Goal: Navigation & Orientation: Understand site structure

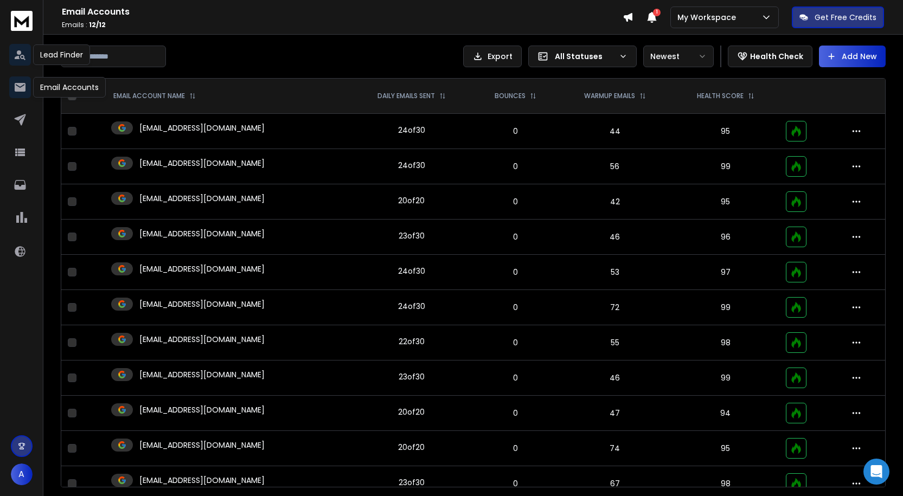
click at [21, 55] on icon at bounding box center [20, 57] width 11 height 5
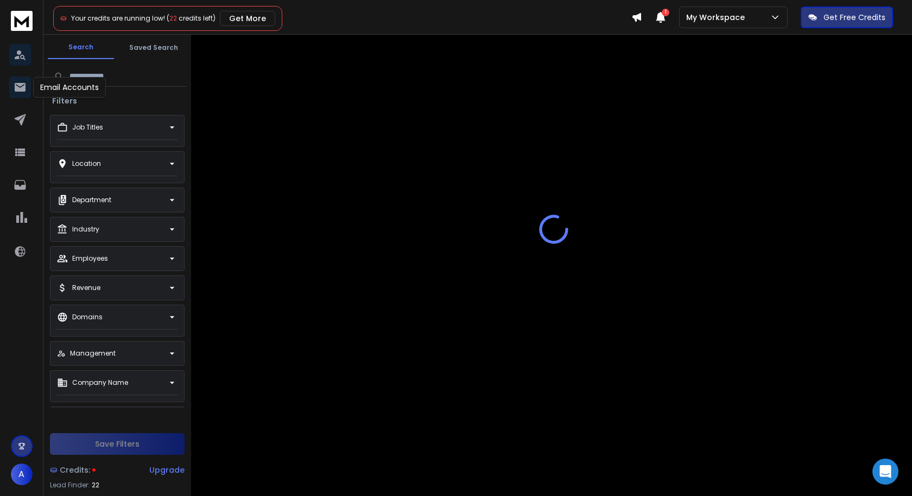
click at [24, 78] on link at bounding box center [20, 88] width 22 height 22
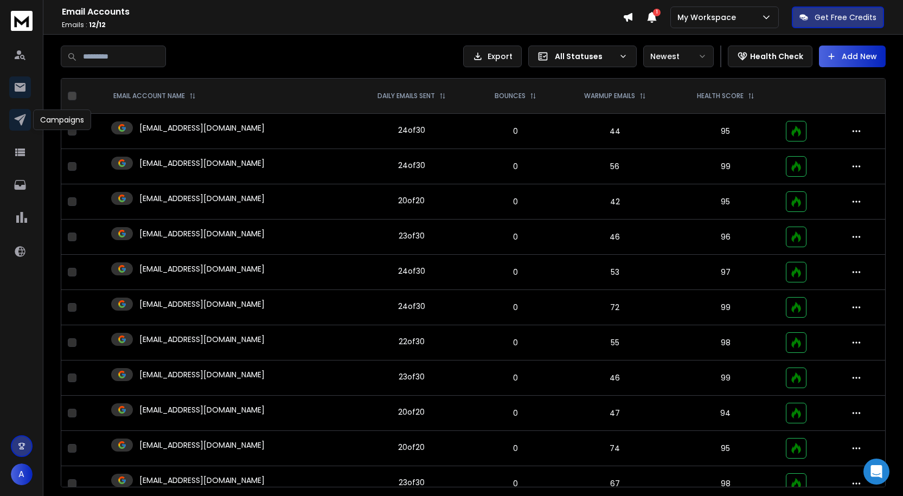
click at [22, 125] on icon at bounding box center [20, 119] width 13 height 13
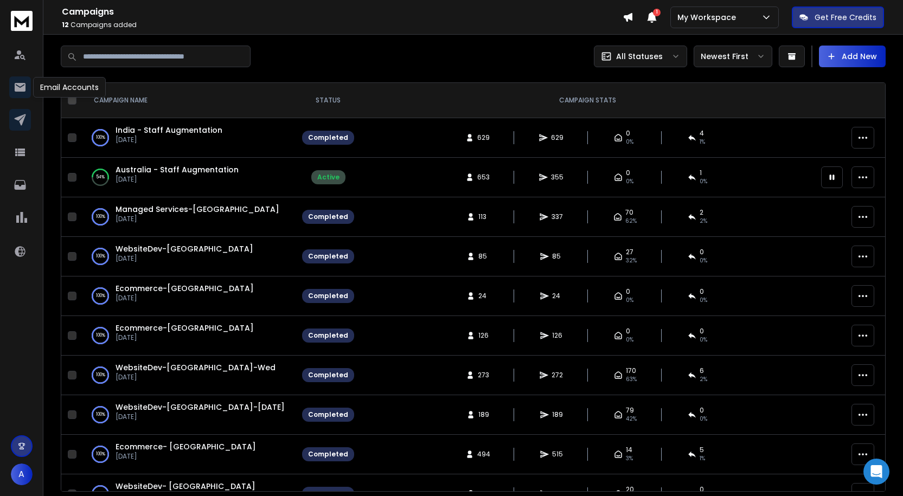
click at [19, 85] on icon at bounding box center [20, 87] width 11 height 9
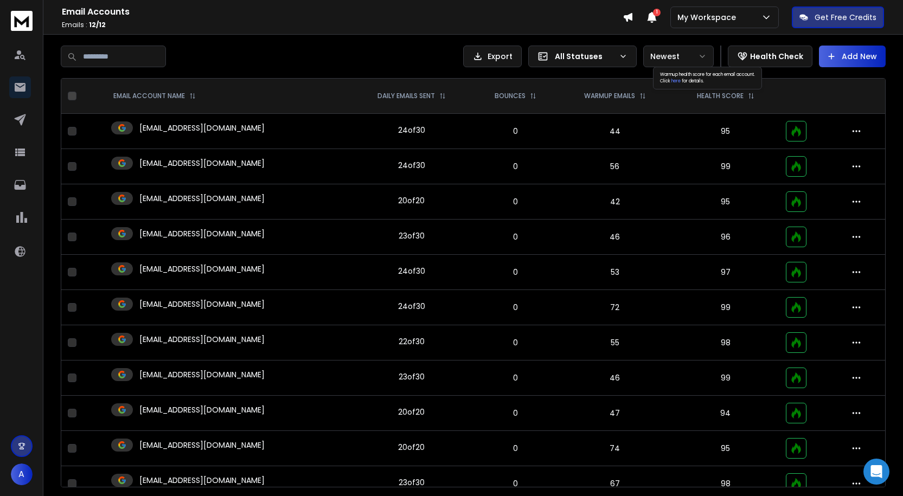
click at [706, 98] on p "HEALTH SCORE" at bounding box center [720, 96] width 47 height 9
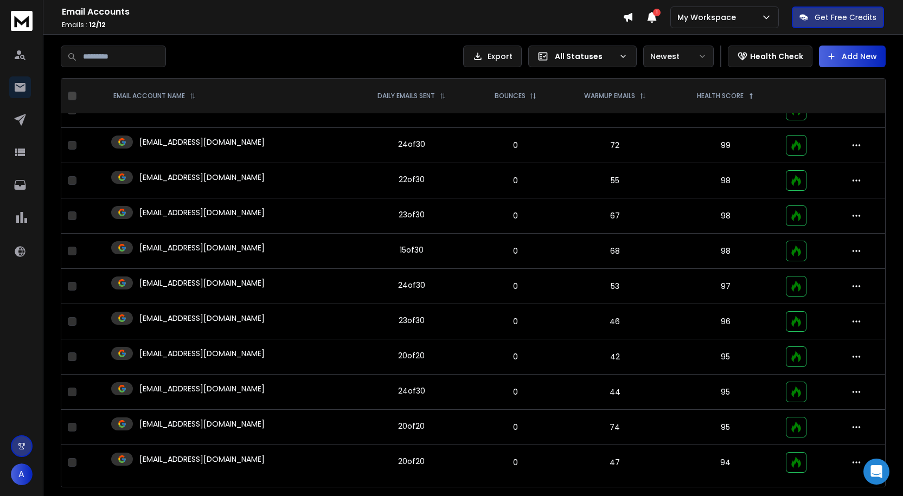
scroll to position [58, 0]
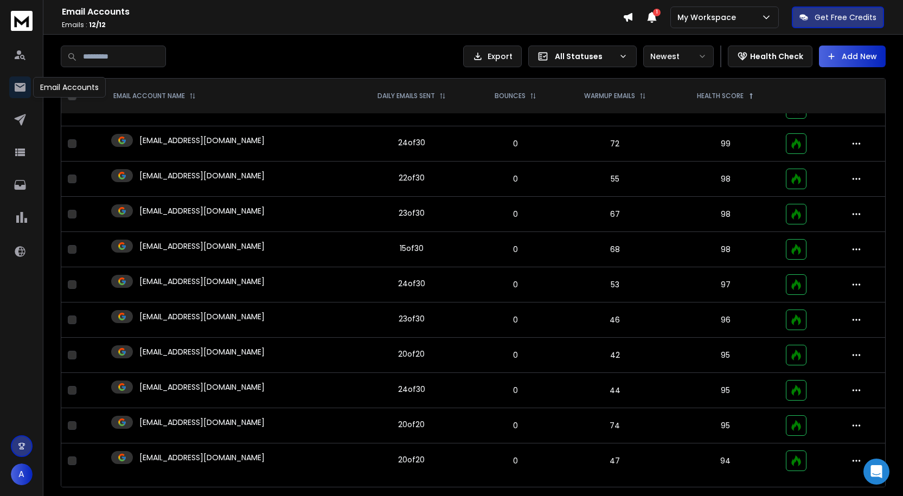
click at [16, 91] on icon at bounding box center [20, 87] width 11 height 9
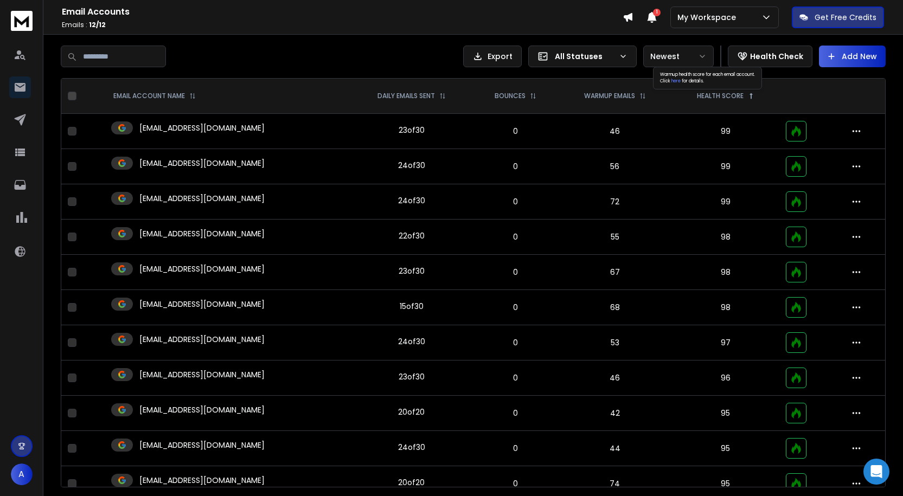
click at [706, 98] on p "HEALTH SCORE" at bounding box center [720, 96] width 47 height 9
